Goal: Task Accomplishment & Management: Manage account settings

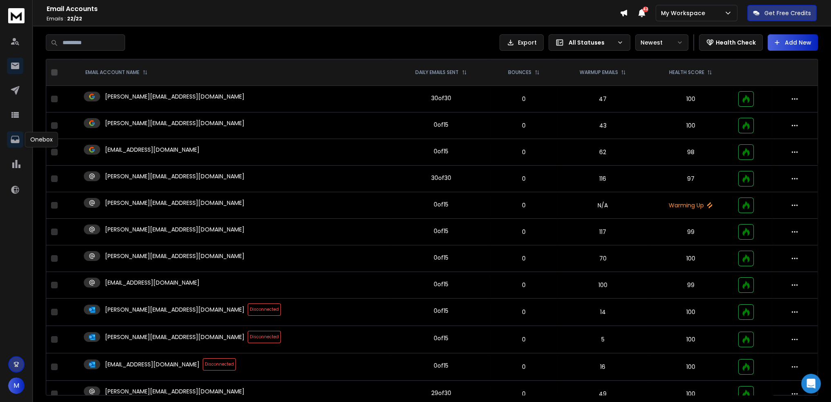
click at [12, 138] on icon at bounding box center [15, 139] width 10 height 10
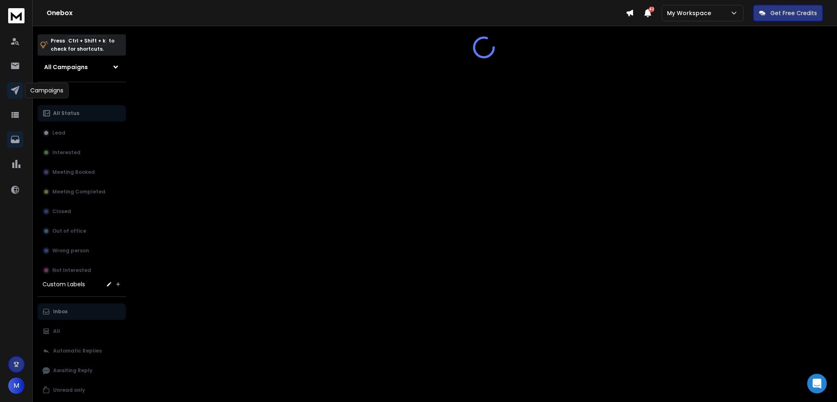
click at [15, 87] on icon at bounding box center [15, 90] width 10 height 10
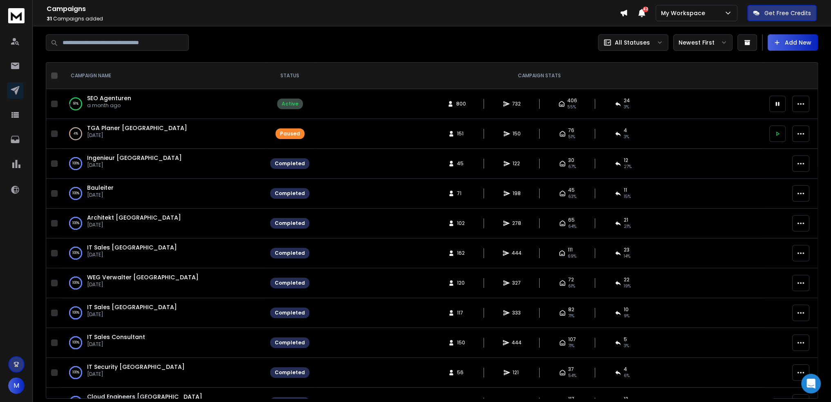
click at [124, 94] on span "SEO Agenturen" at bounding box center [109, 98] width 44 height 8
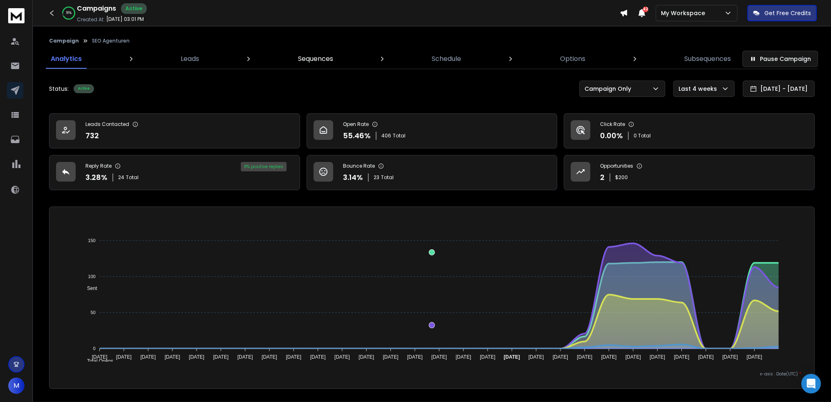
click at [313, 60] on p "Sequences" at bounding box center [315, 59] width 35 height 10
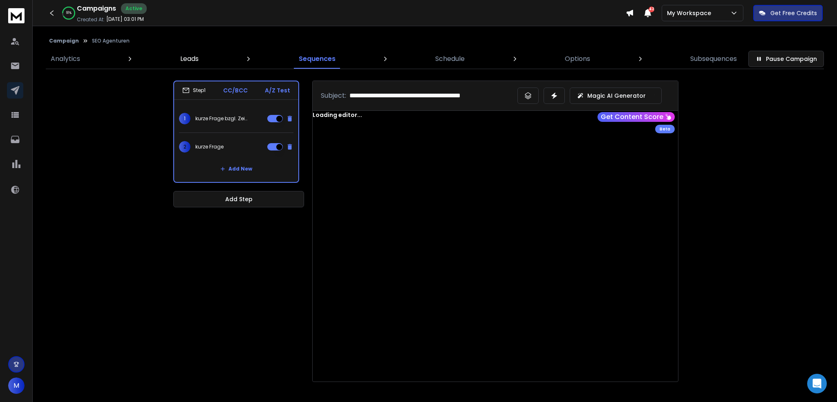
click at [190, 57] on p "Leads" at bounding box center [189, 59] width 18 height 10
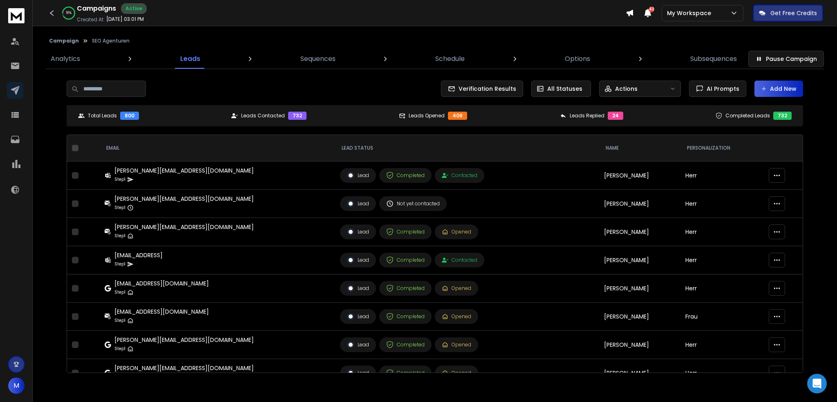
click at [116, 85] on input at bounding box center [106, 88] width 79 height 16
type input "***"
